Goal: Task Accomplishment & Management: Use online tool/utility

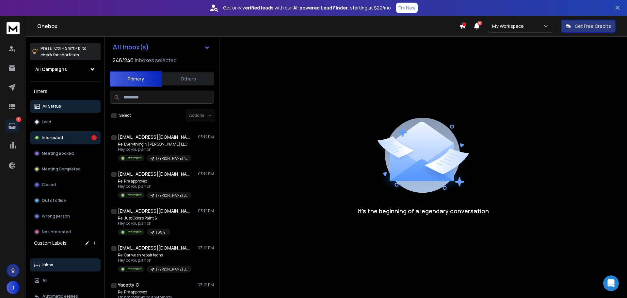
click at [77, 135] on button "Interested 1" at bounding box center [65, 137] width 71 height 13
click at [72, 133] on button "Interested 1" at bounding box center [65, 137] width 71 height 13
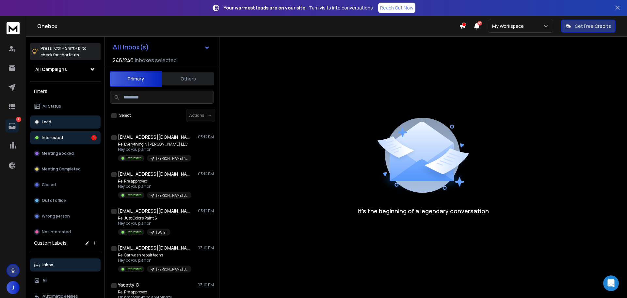
click at [72, 121] on button "Lead" at bounding box center [65, 121] width 71 height 13
